Goal: Task Accomplishment & Management: Manage account settings

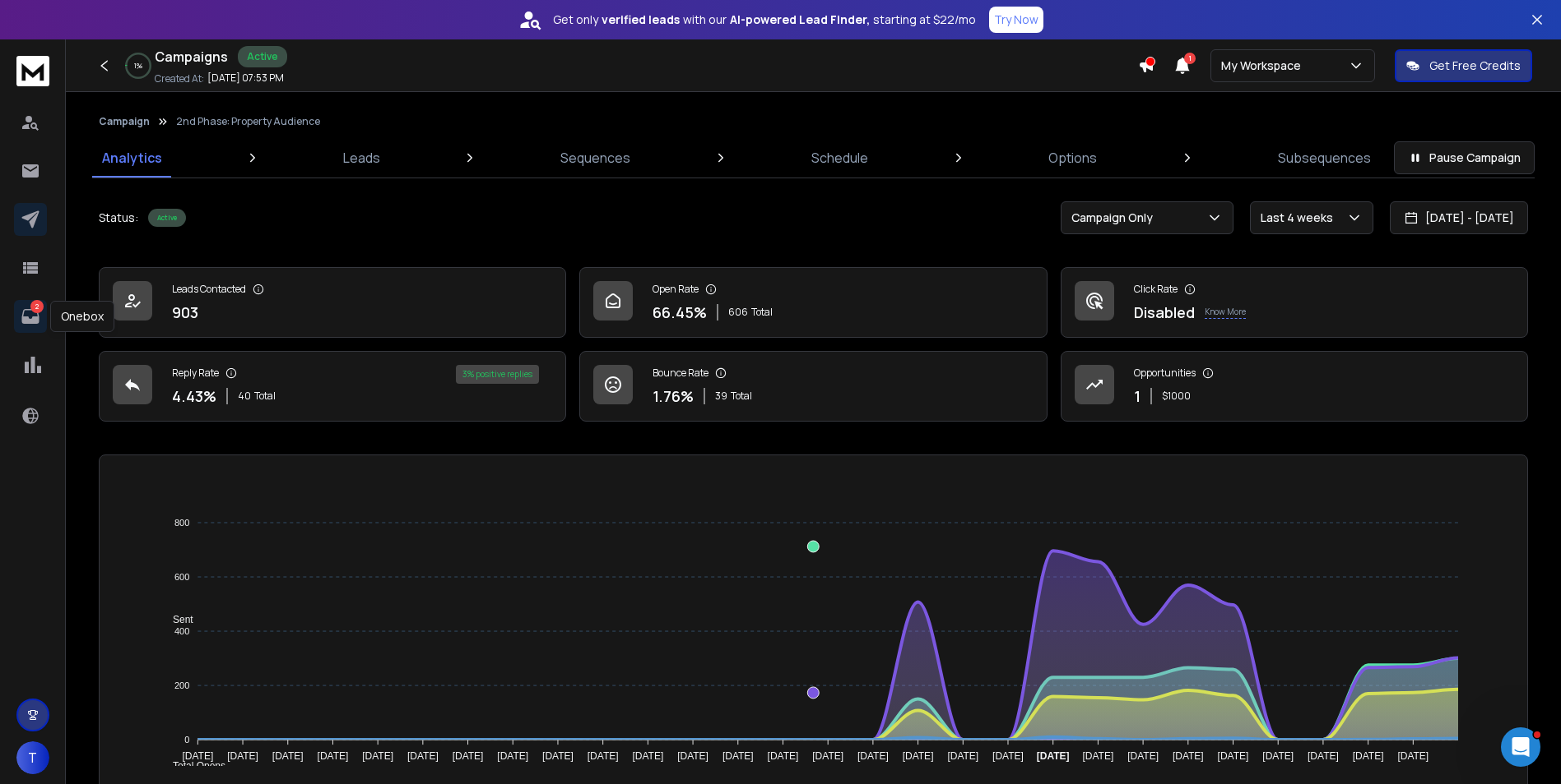
click at [28, 313] on icon at bounding box center [31, 317] width 20 height 20
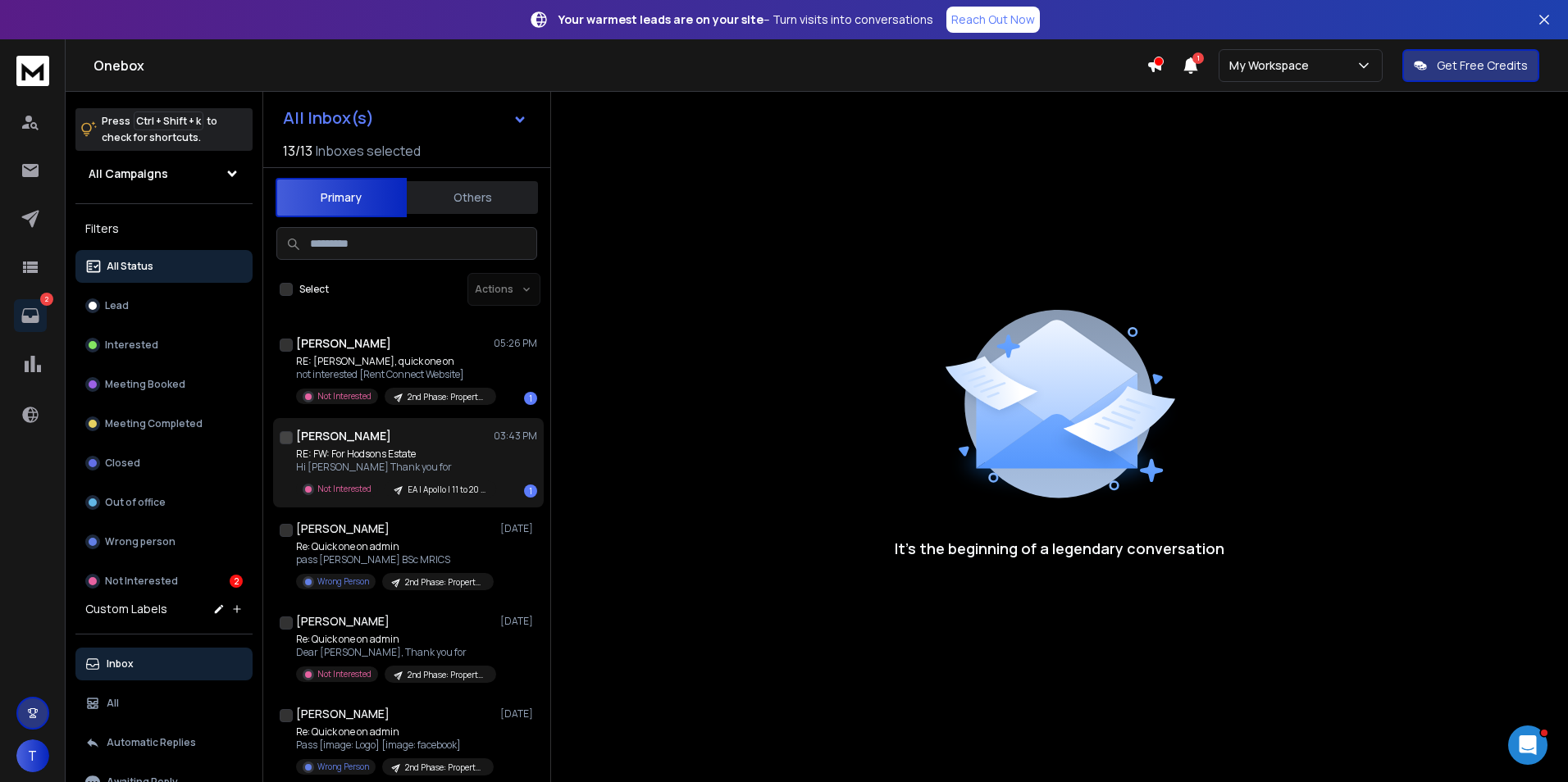
click at [348, 462] on p "Hi Charlotte Thank you for" at bounding box center [394, 467] width 197 height 13
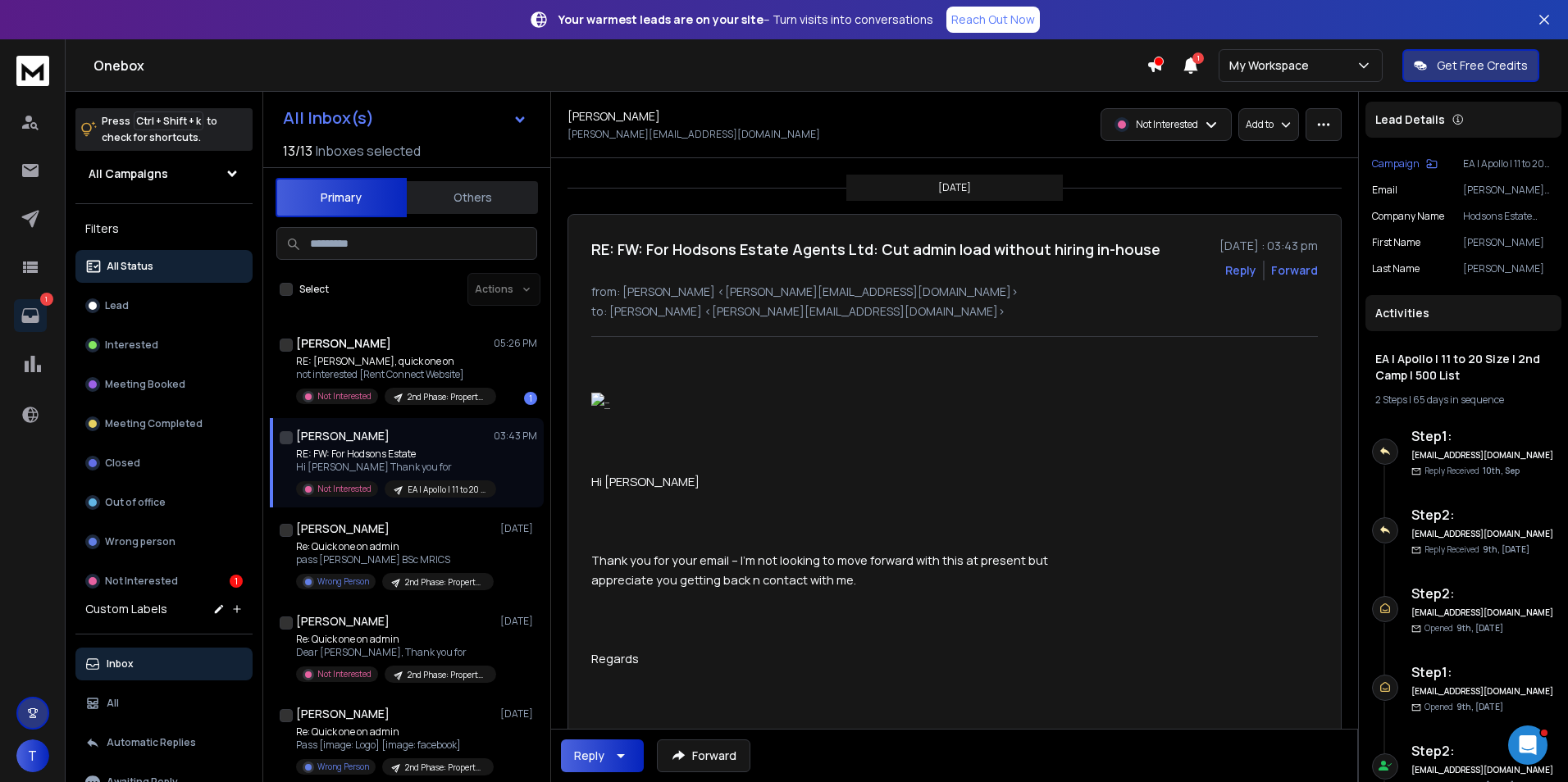
click at [359, 454] on p "RE: FW: For Hodsons Estate" at bounding box center [394, 454] width 197 height 13
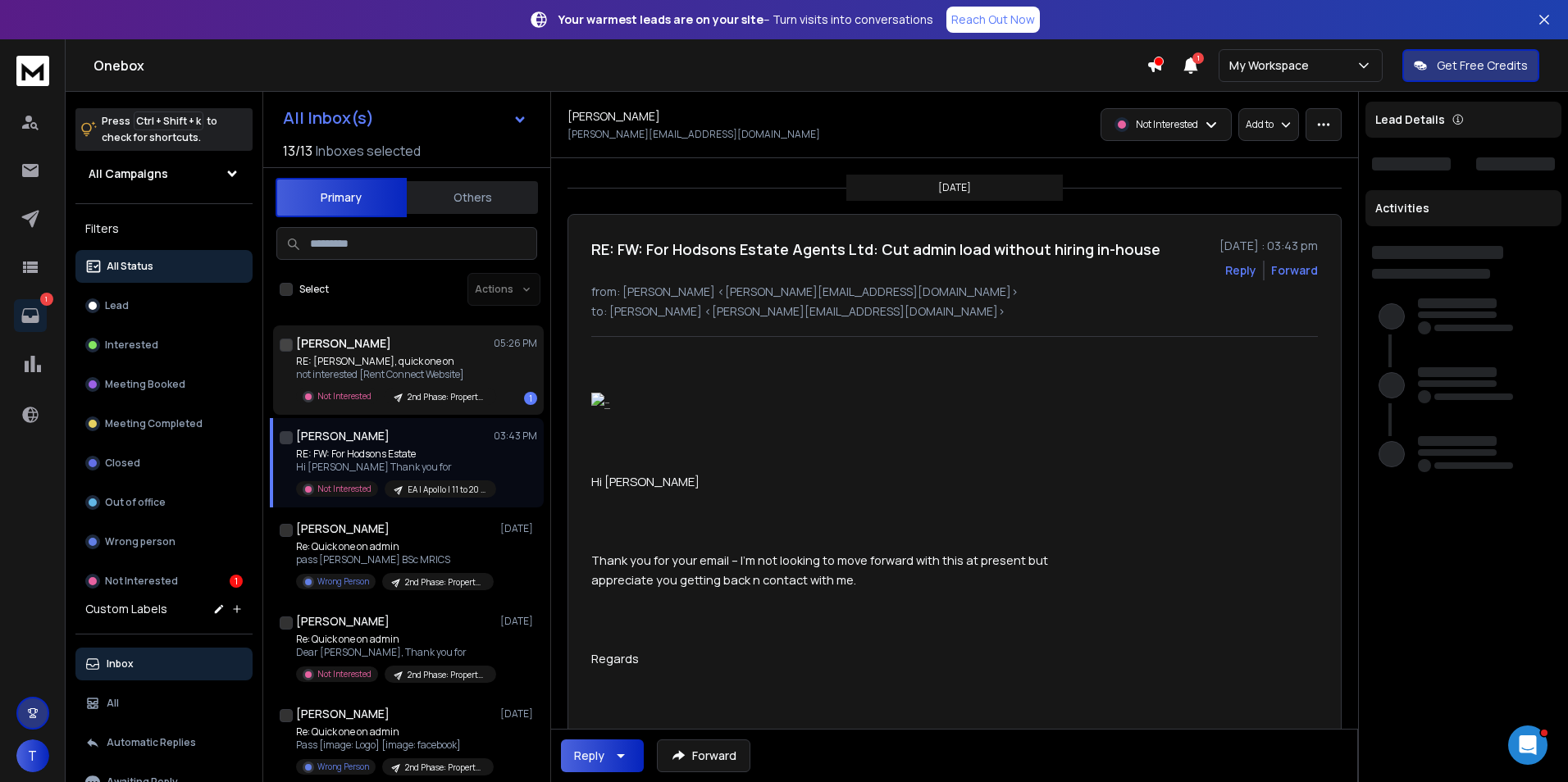
click at [354, 345] on h1 "Andrew Ireland" at bounding box center [344, 343] width 95 height 17
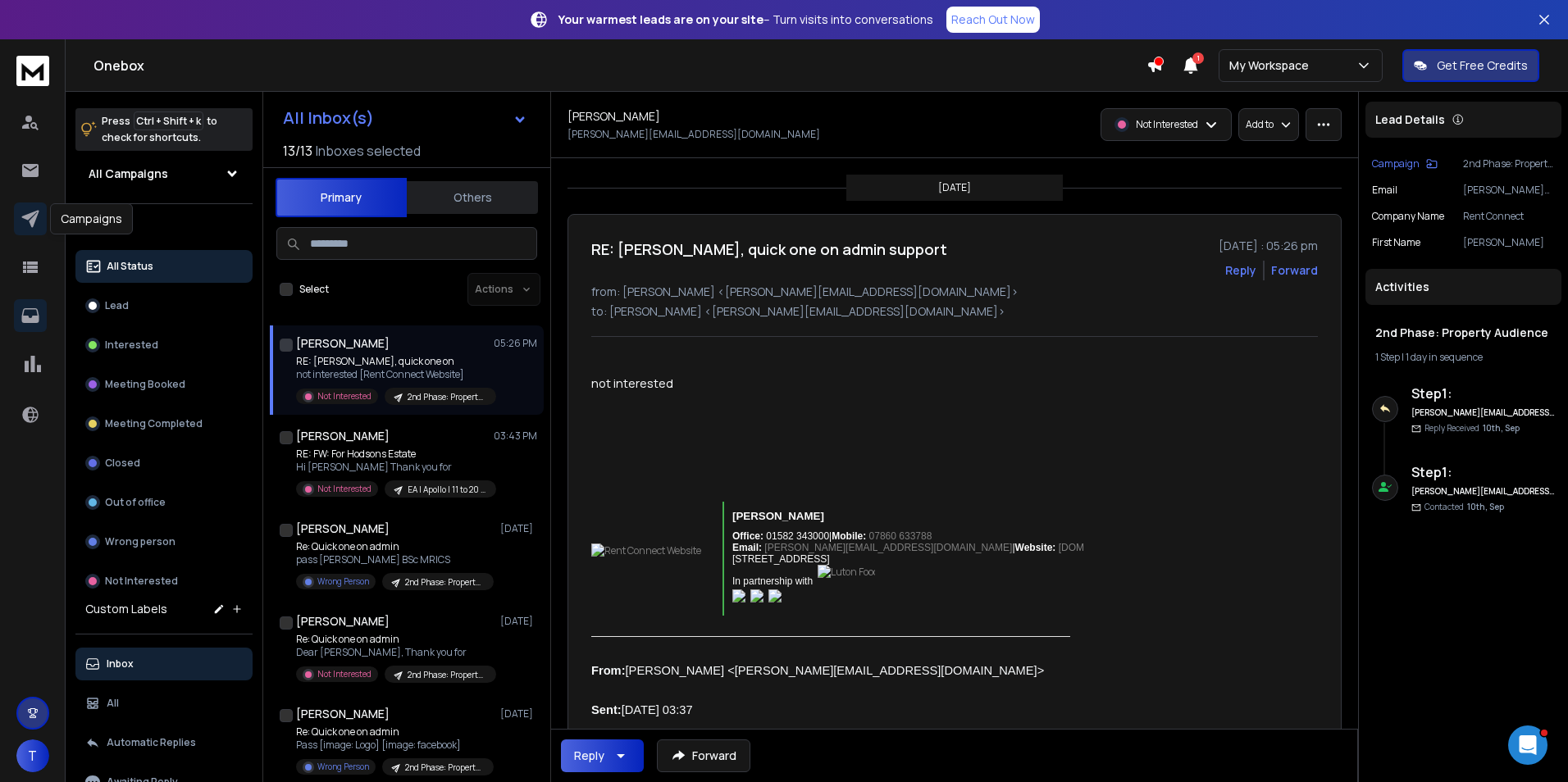
click at [36, 219] on icon at bounding box center [31, 219] width 20 height 20
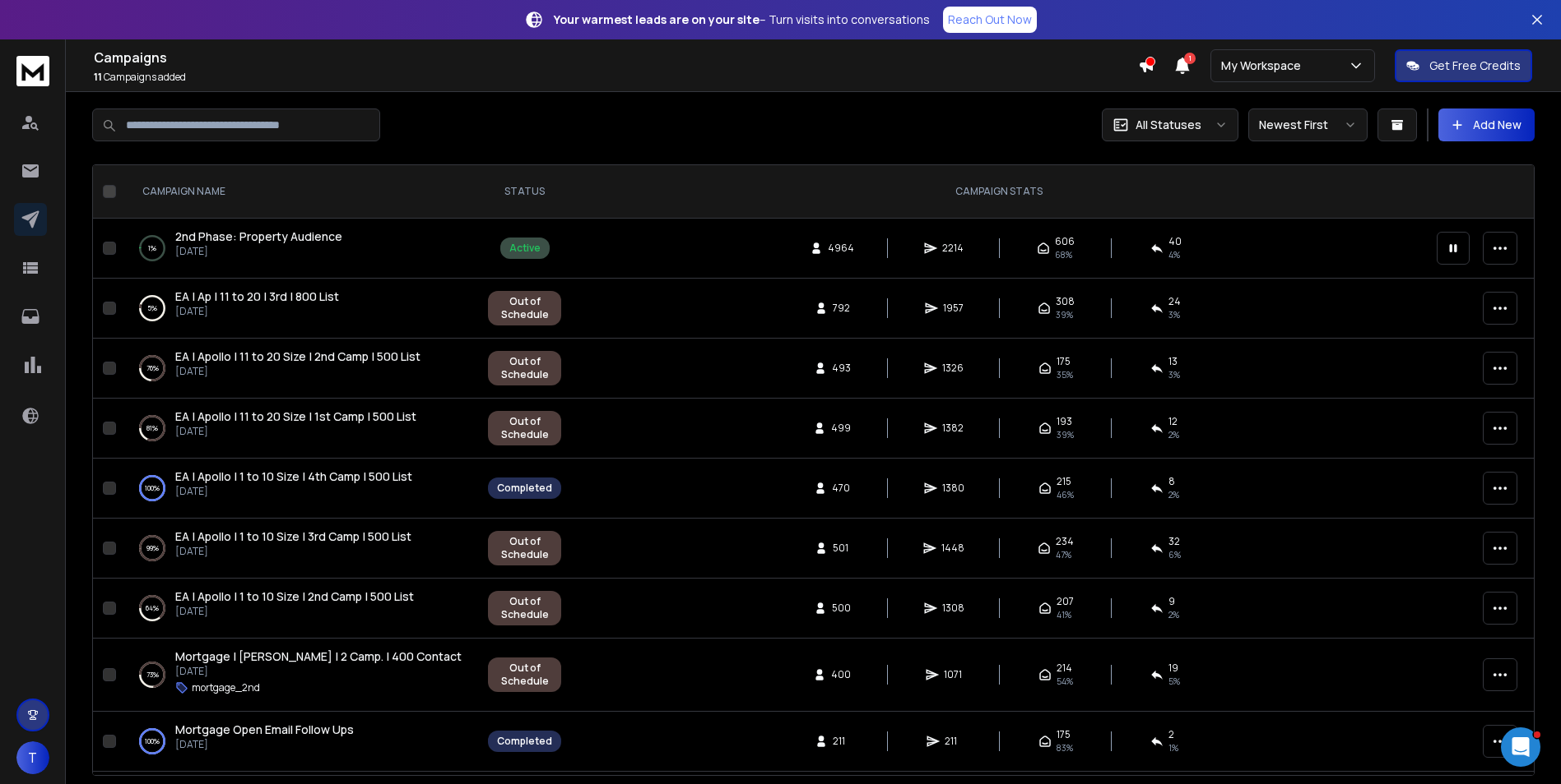
click at [230, 240] on span "2nd Phase: Property Audience" at bounding box center [259, 236] width 167 height 16
